Goal: Navigation & Orientation: Find specific page/section

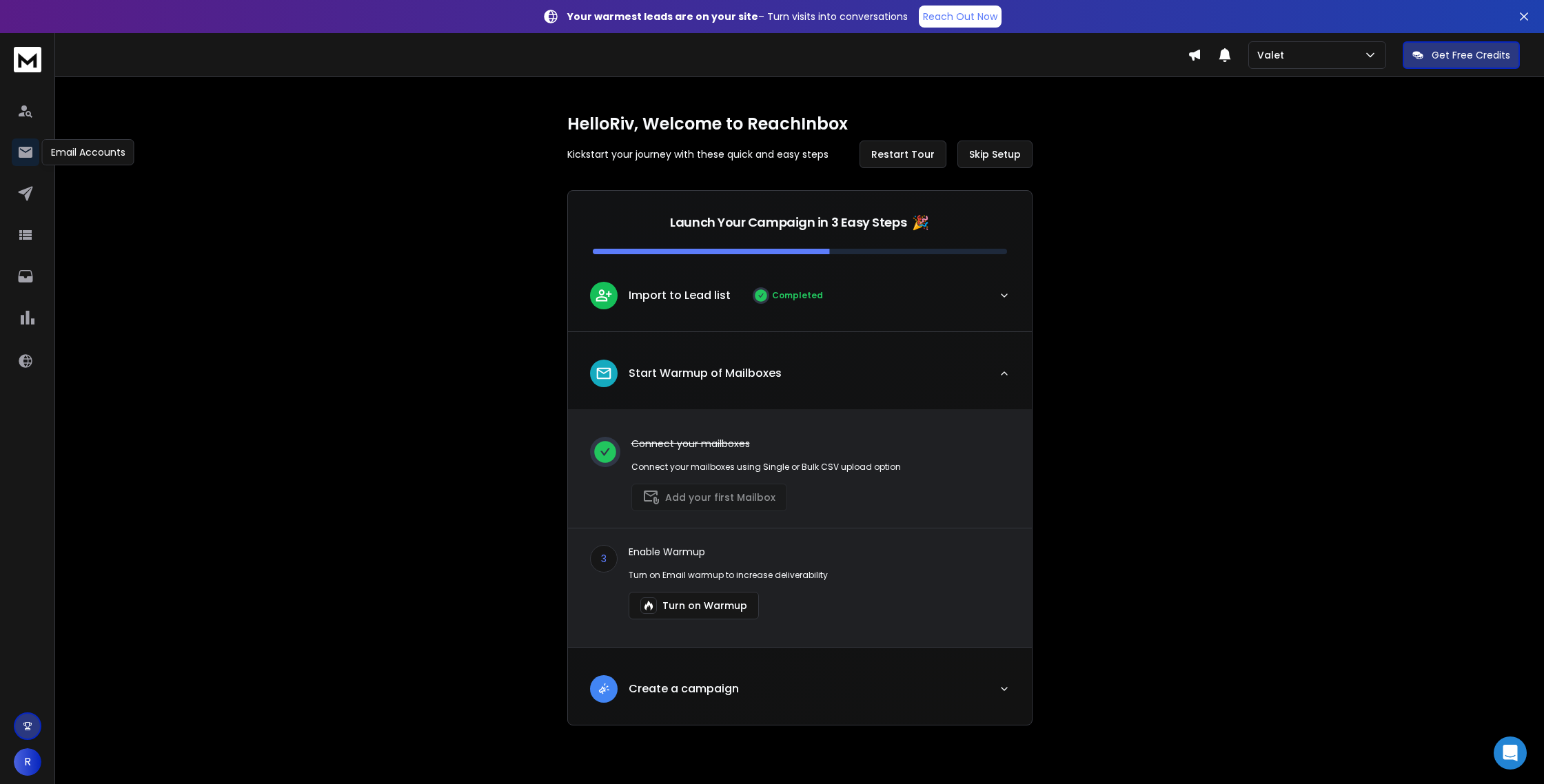
click at [24, 153] on icon at bounding box center [25, 152] width 14 height 11
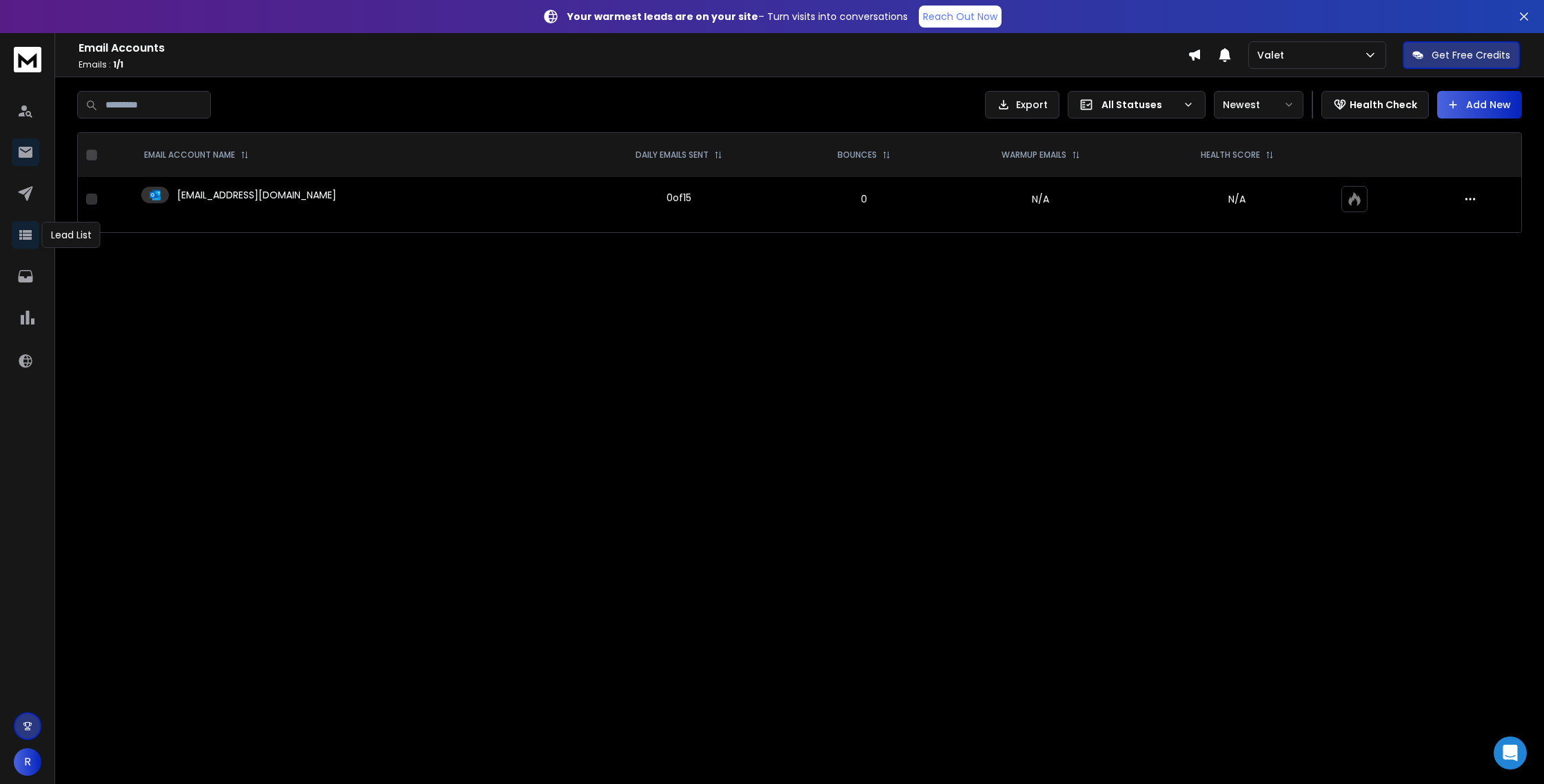
click at [23, 232] on icon at bounding box center [25, 235] width 13 height 10
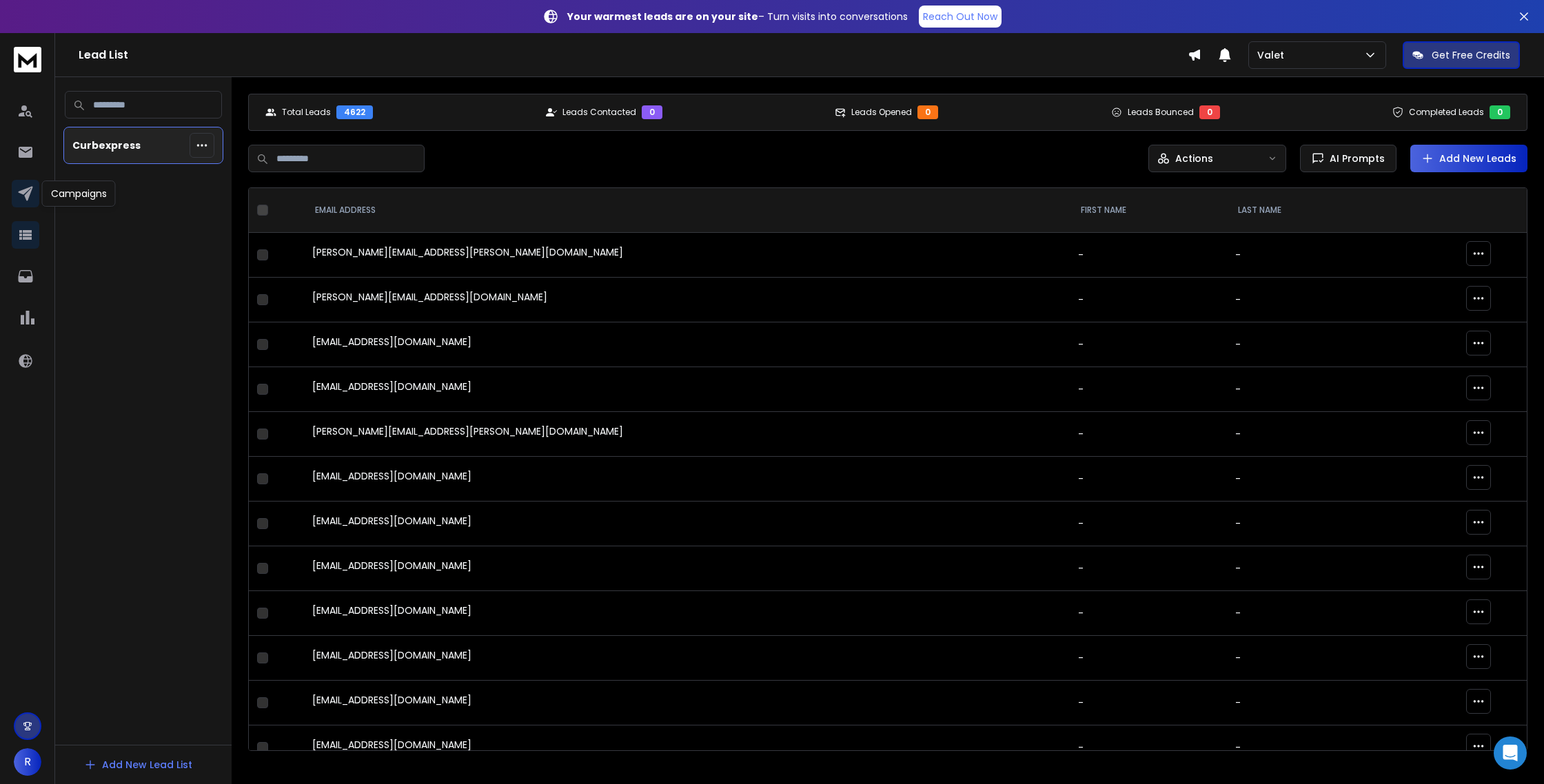
click at [37, 192] on link at bounding box center [25, 193] width 27 height 27
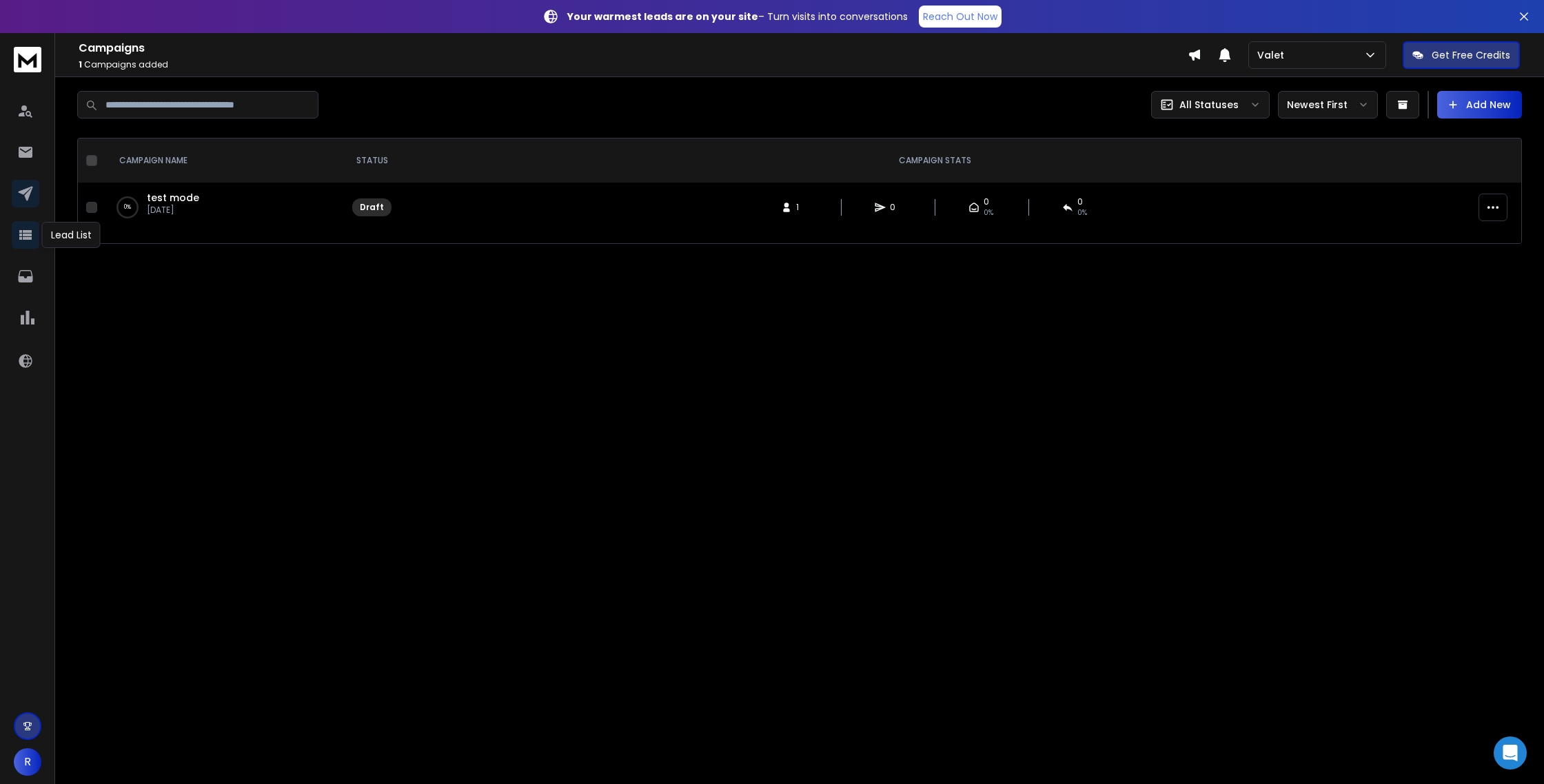
click at [25, 234] on icon at bounding box center [25, 235] width 13 height 10
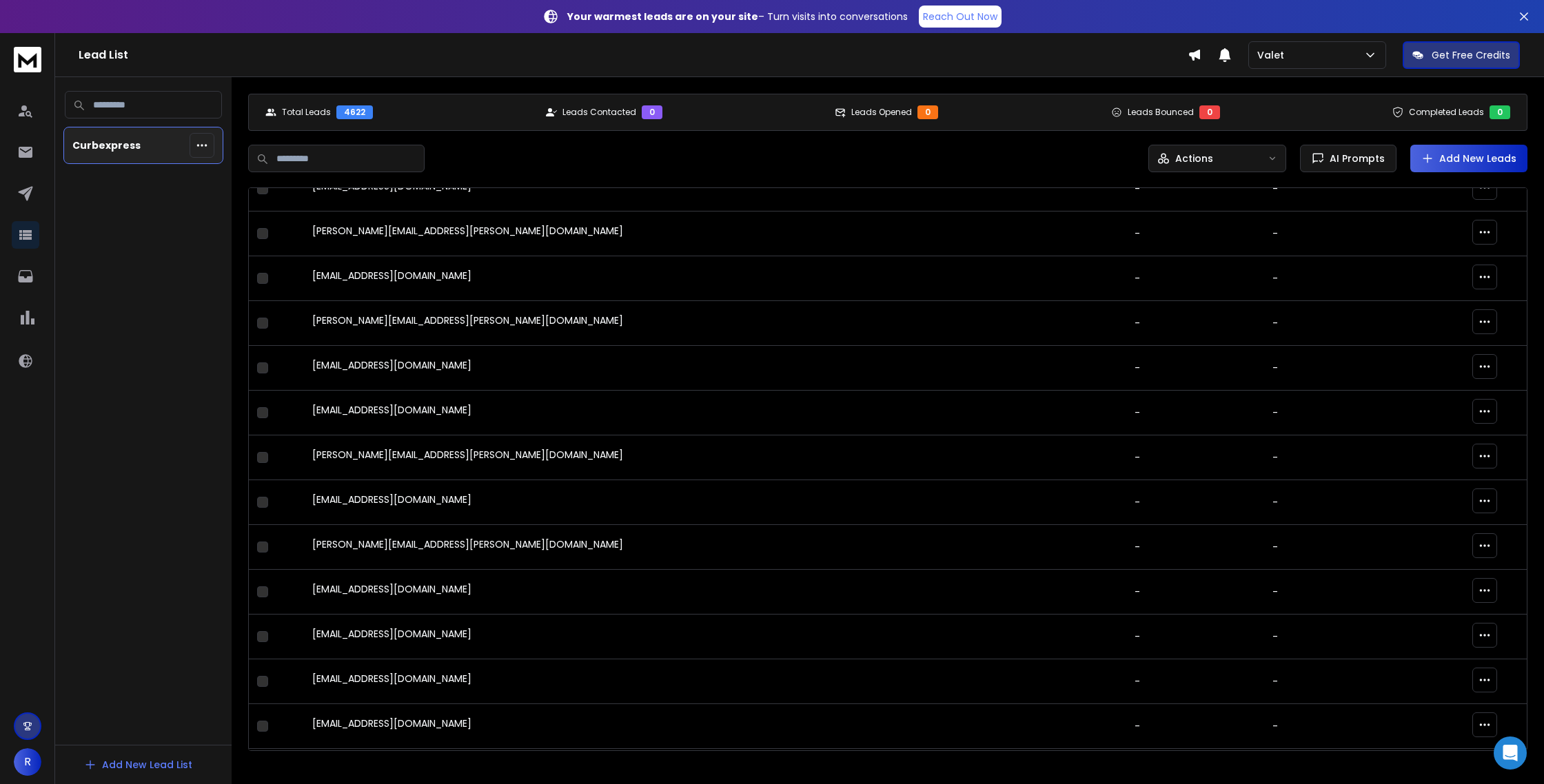
scroll to position [7987, 0]
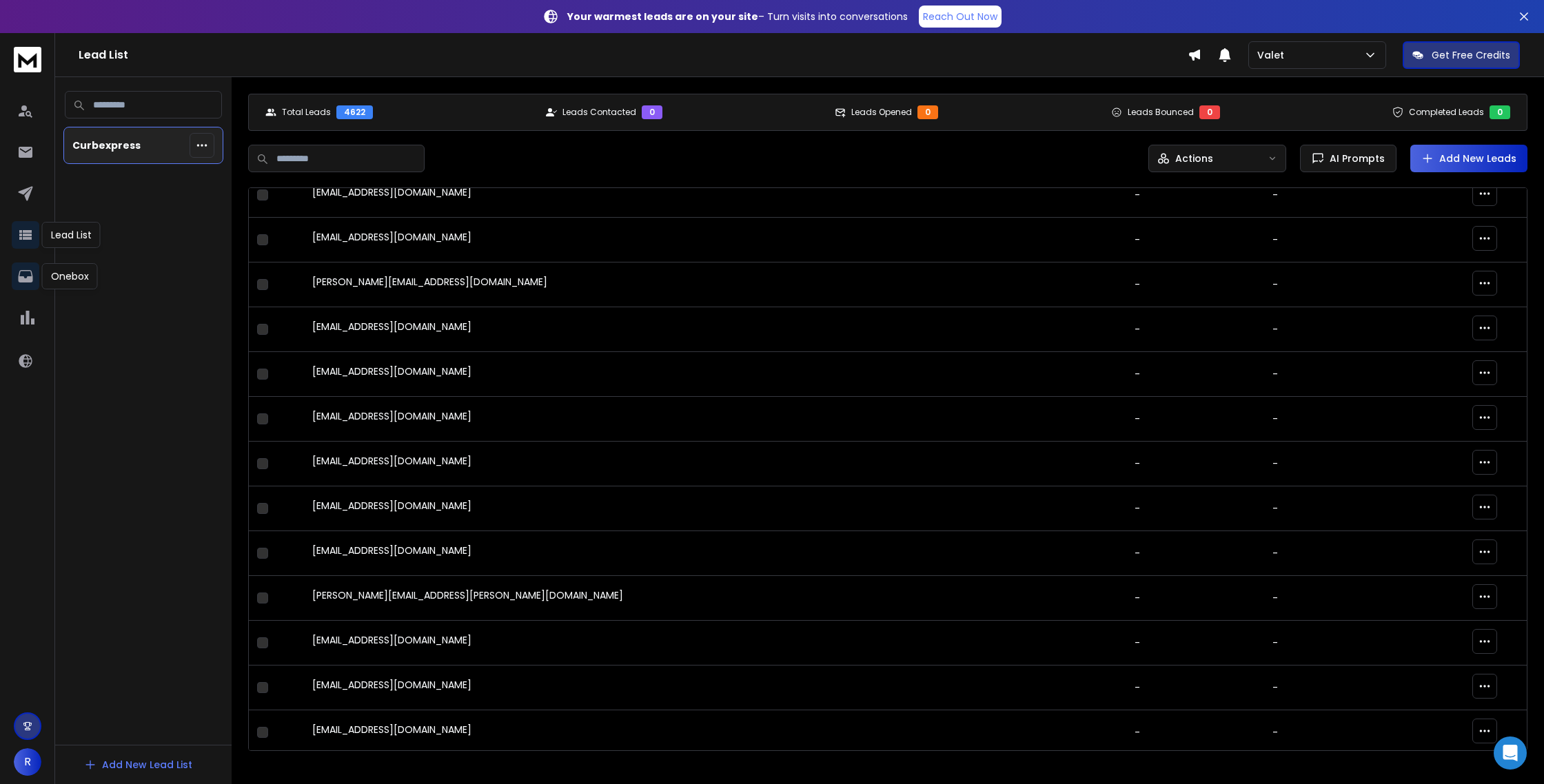
click at [22, 266] on link at bounding box center [25, 276] width 27 height 27
